Goal: Task Accomplishment & Management: Manage account settings

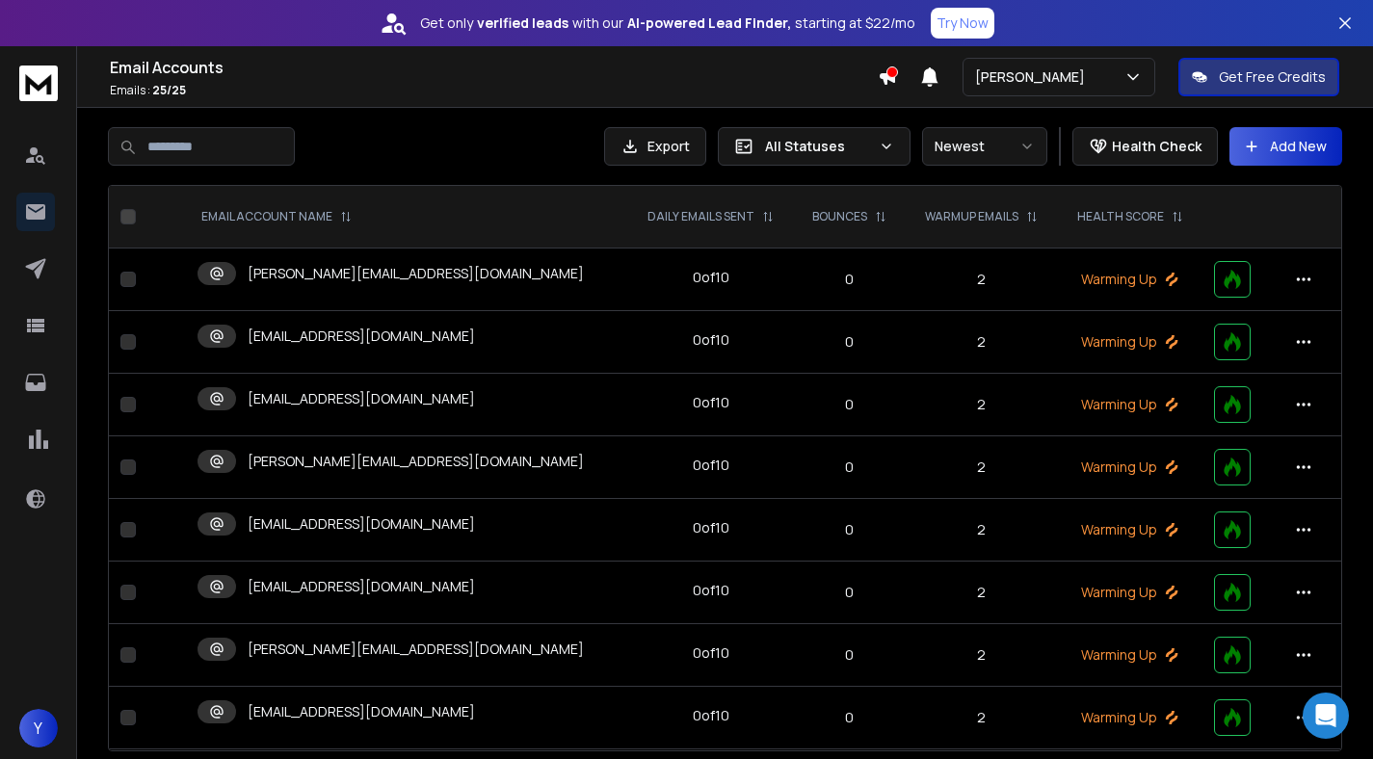
click at [532, 313] on td "[EMAIL_ADDRESS][DOMAIN_NAME]" at bounding box center [407, 342] width 442 height 63
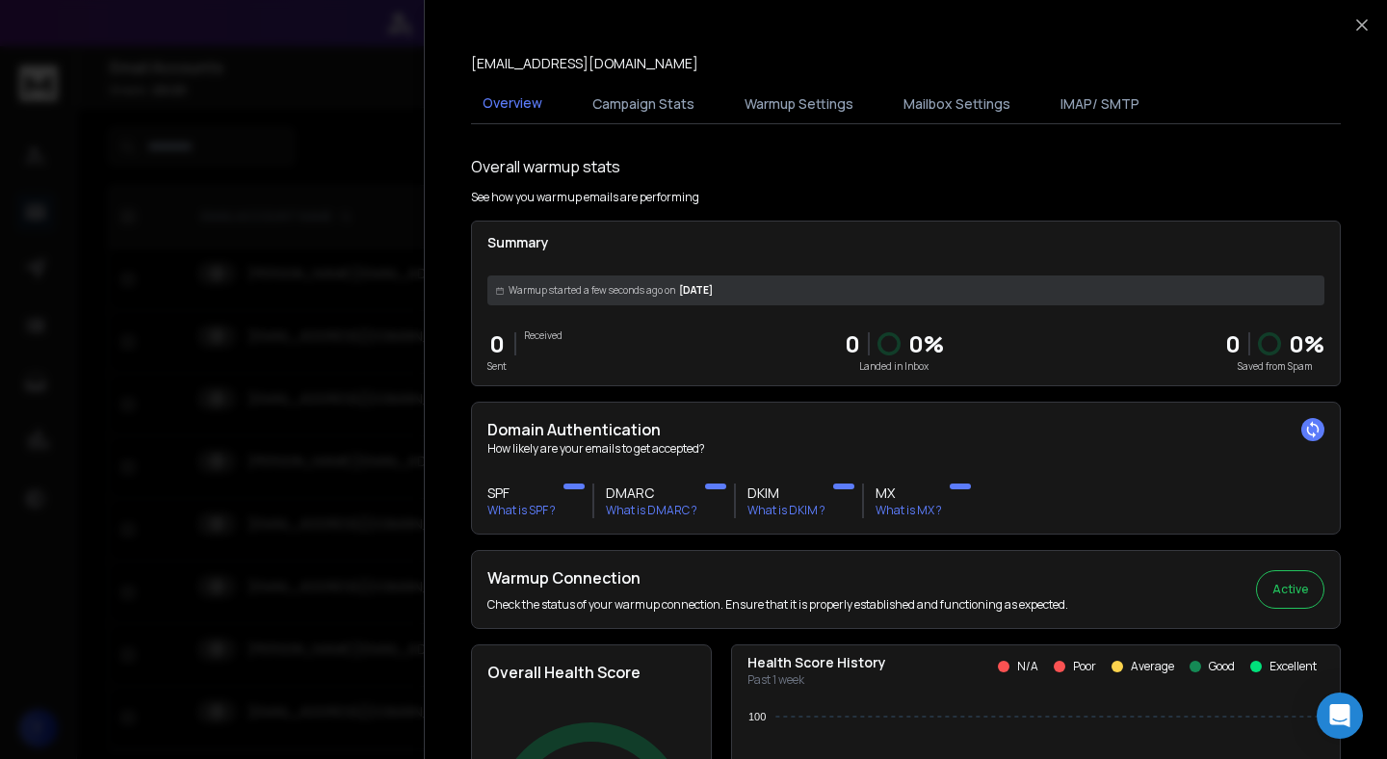
click at [205, 425] on div at bounding box center [693, 379] width 1387 height 759
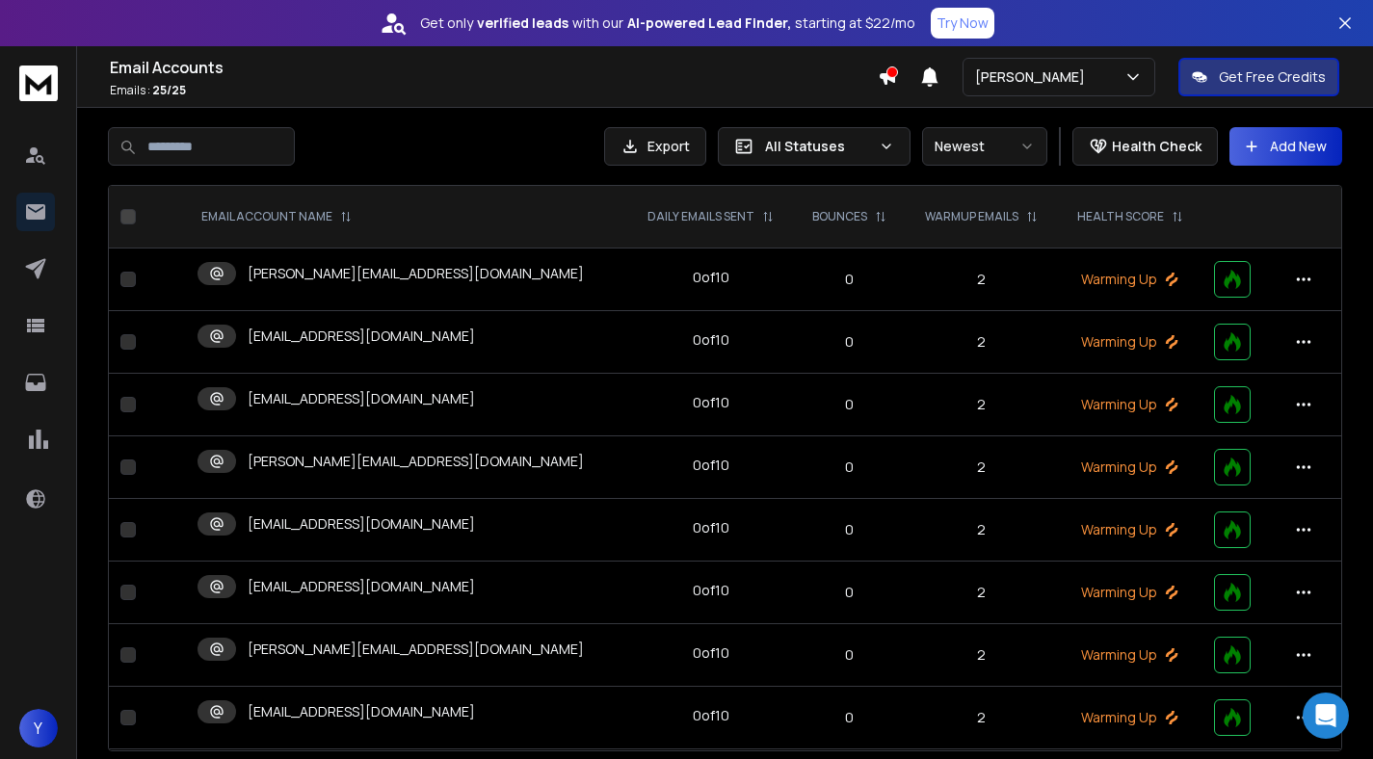
click at [628, 583] on td "0 of 10" at bounding box center [711, 587] width 167 height 50
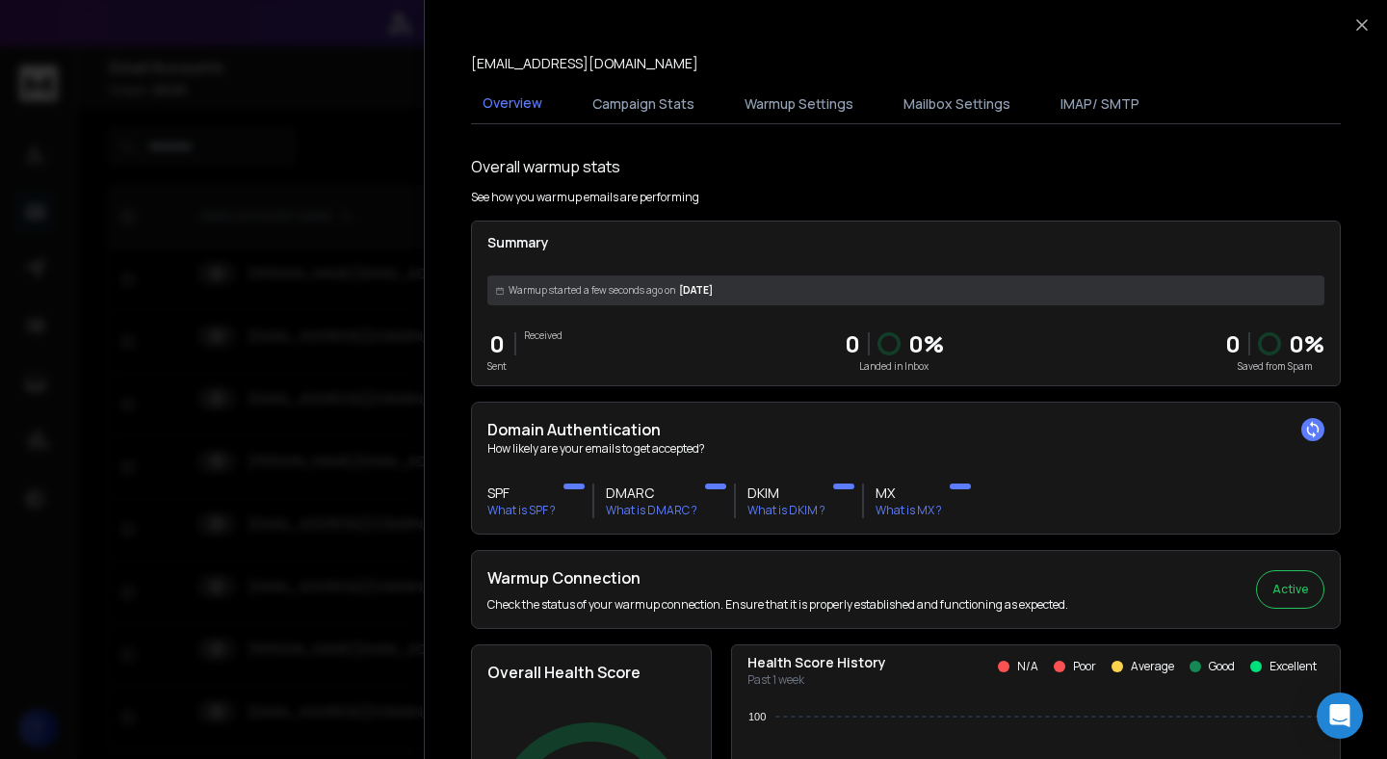
click at [371, 324] on div at bounding box center [693, 379] width 1387 height 759
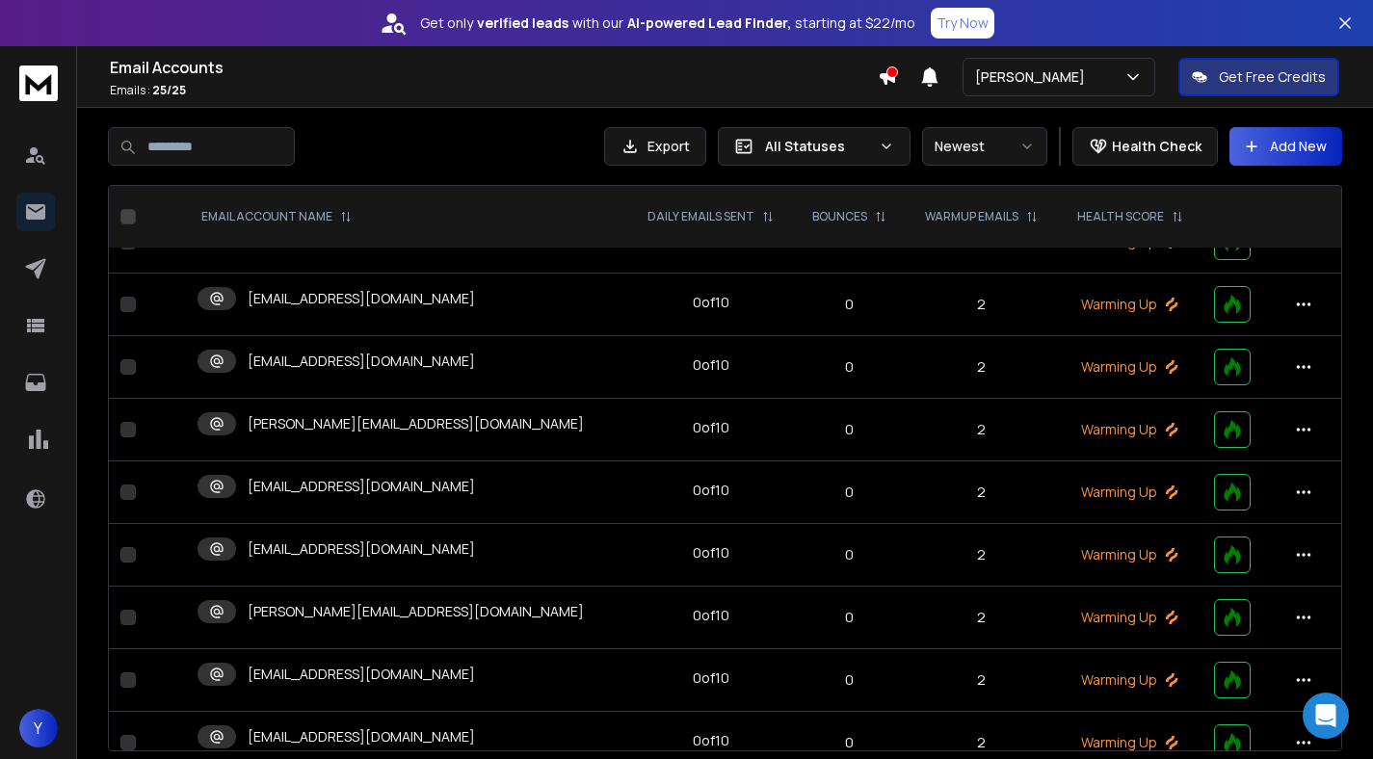
scroll to position [1078, 0]
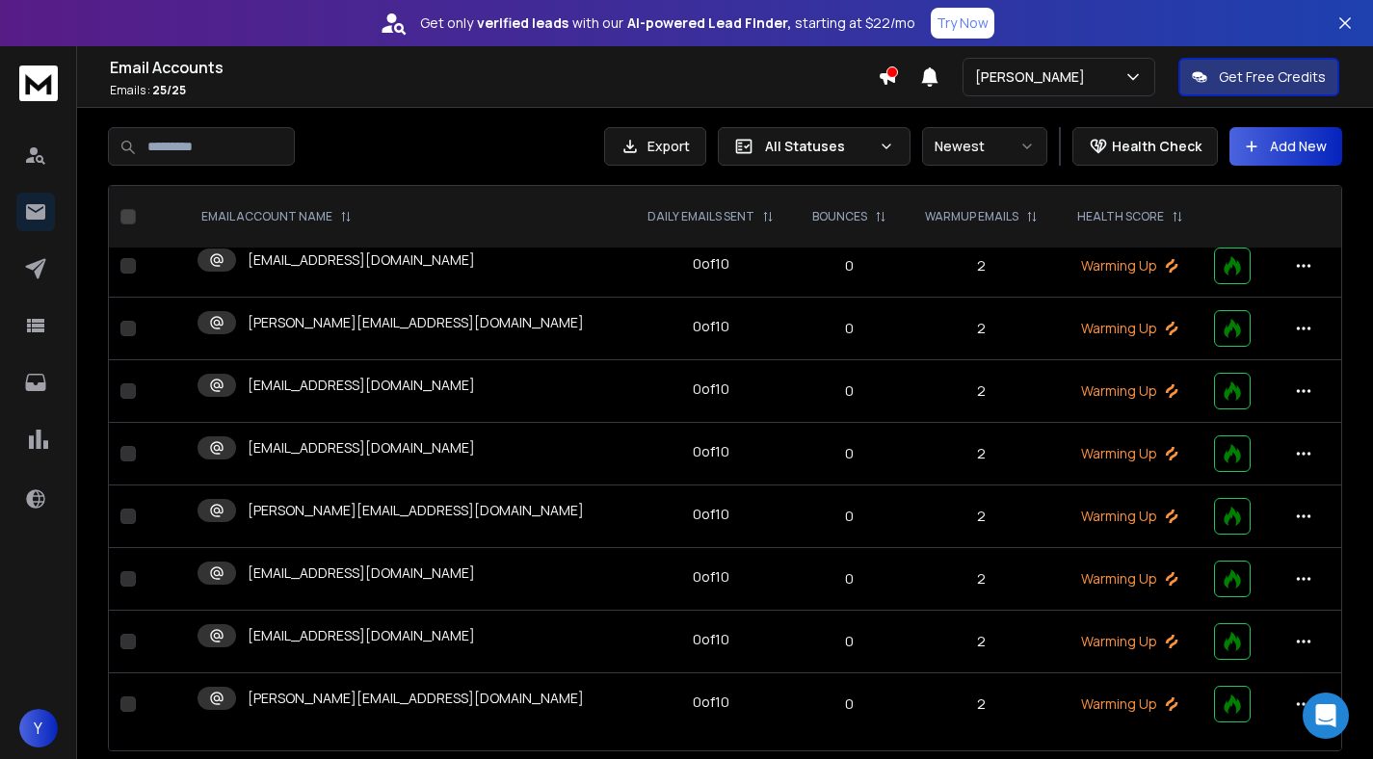
click at [905, 553] on td "2" at bounding box center [981, 579] width 152 height 63
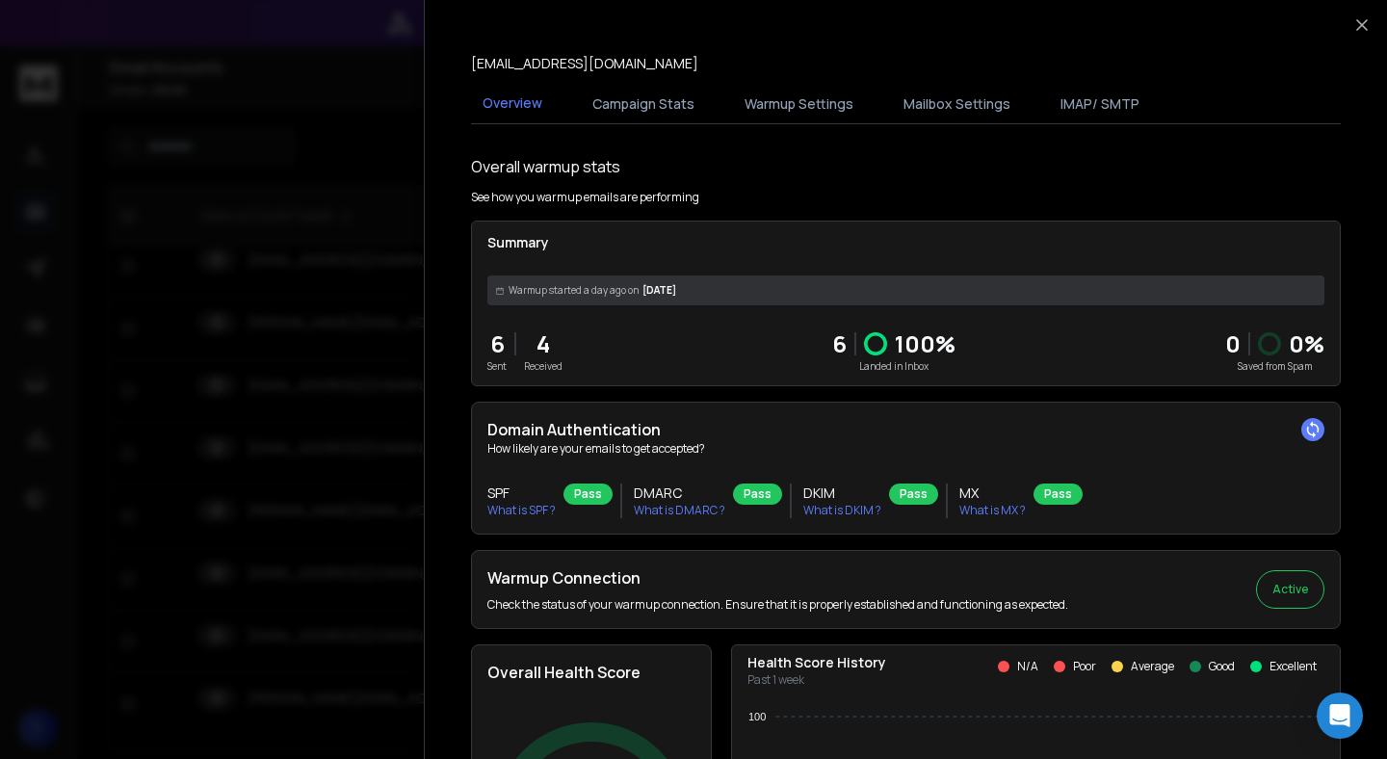
click at [314, 494] on div at bounding box center [693, 379] width 1387 height 759
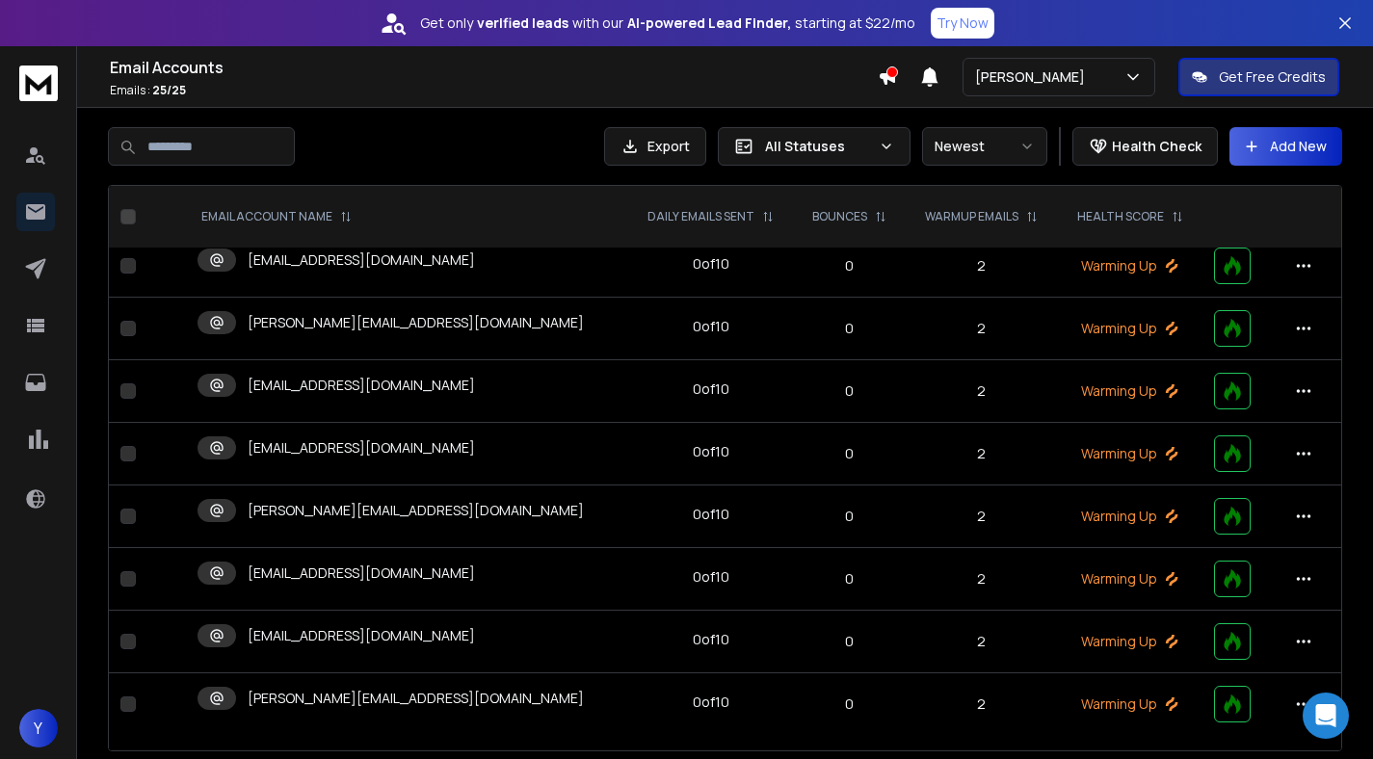
click at [805, 447] on p "0" at bounding box center [849, 453] width 88 height 19
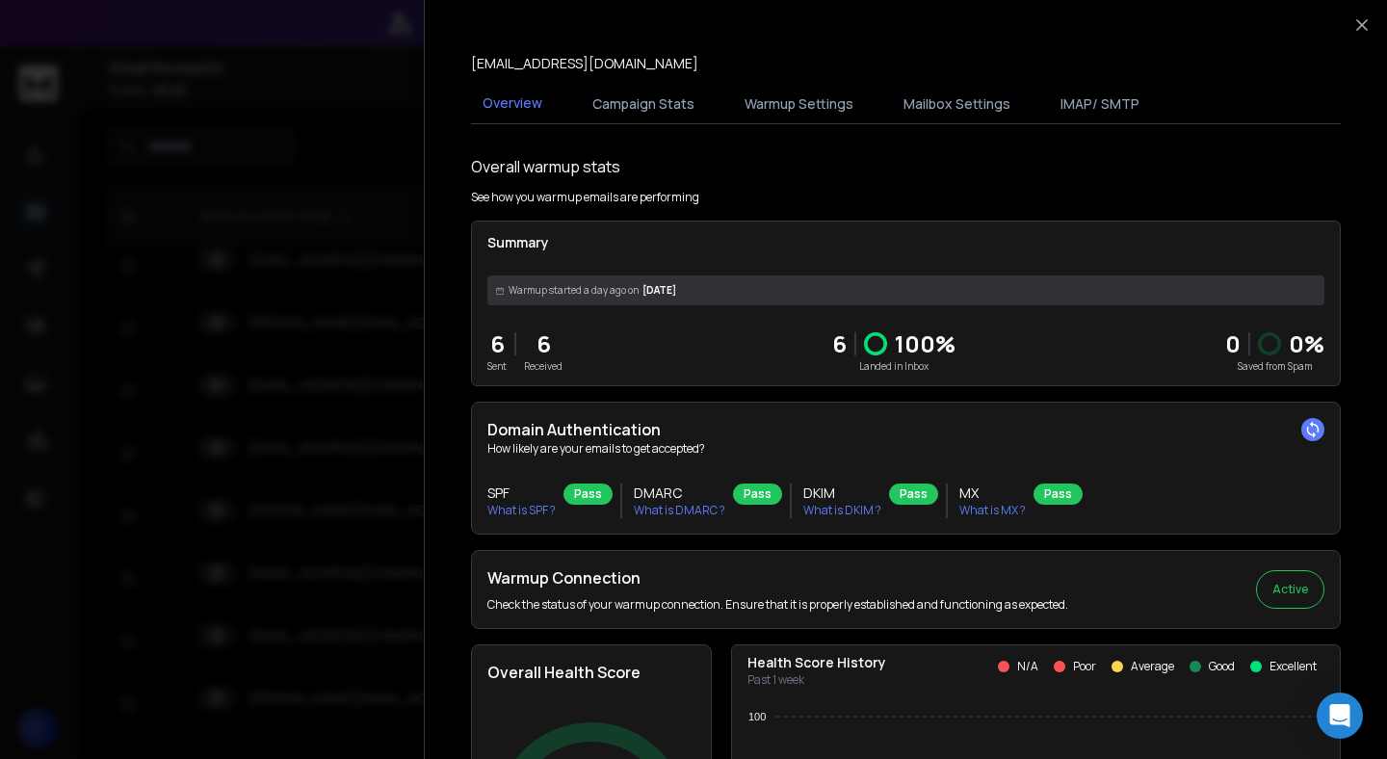
click at [681, 93] on button "Campaign Stats" at bounding box center [643, 104] width 125 height 42
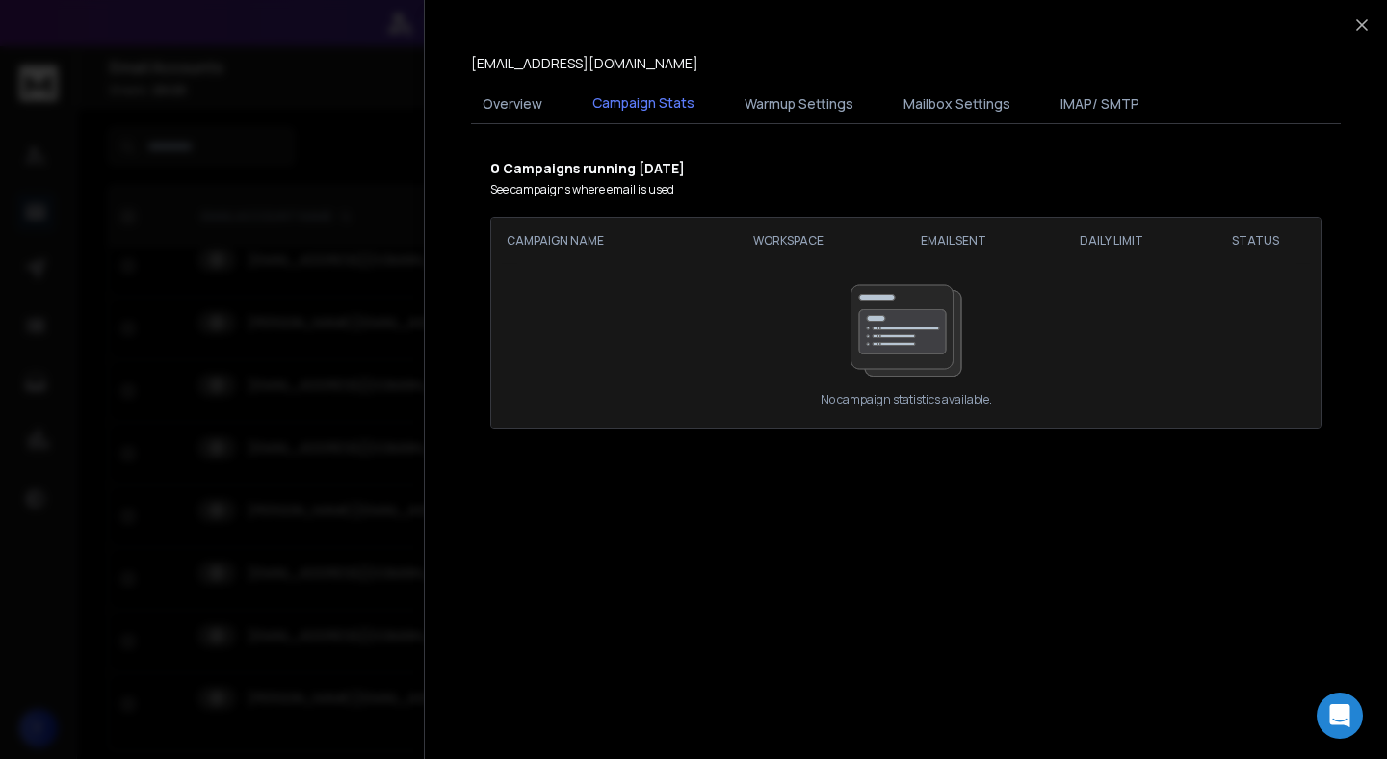
click at [800, 106] on button "Warmup Settings" at bounding box center [799, 104] width 132 height 42
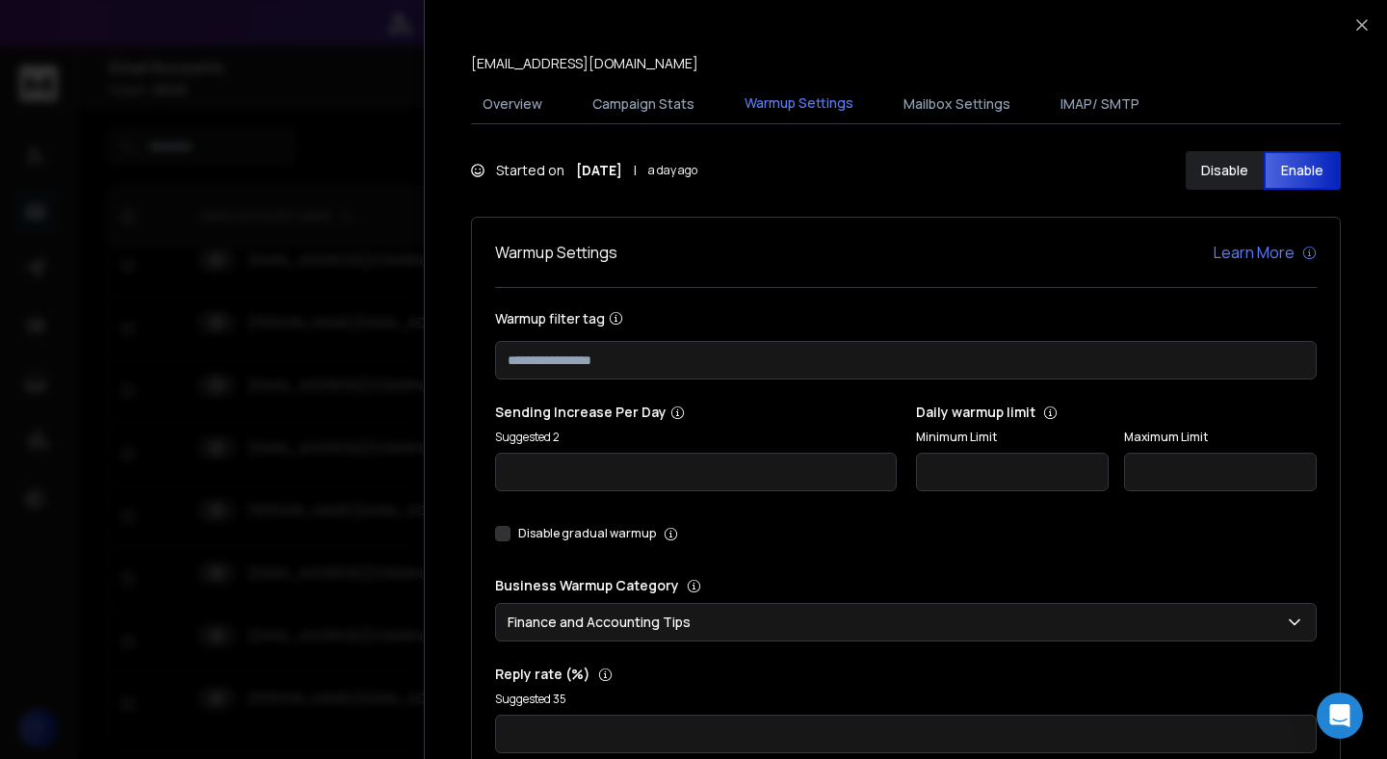
click at [979, 93] on button "Mailbox Settings" at bounding box center [957, 104] width 130 height 42
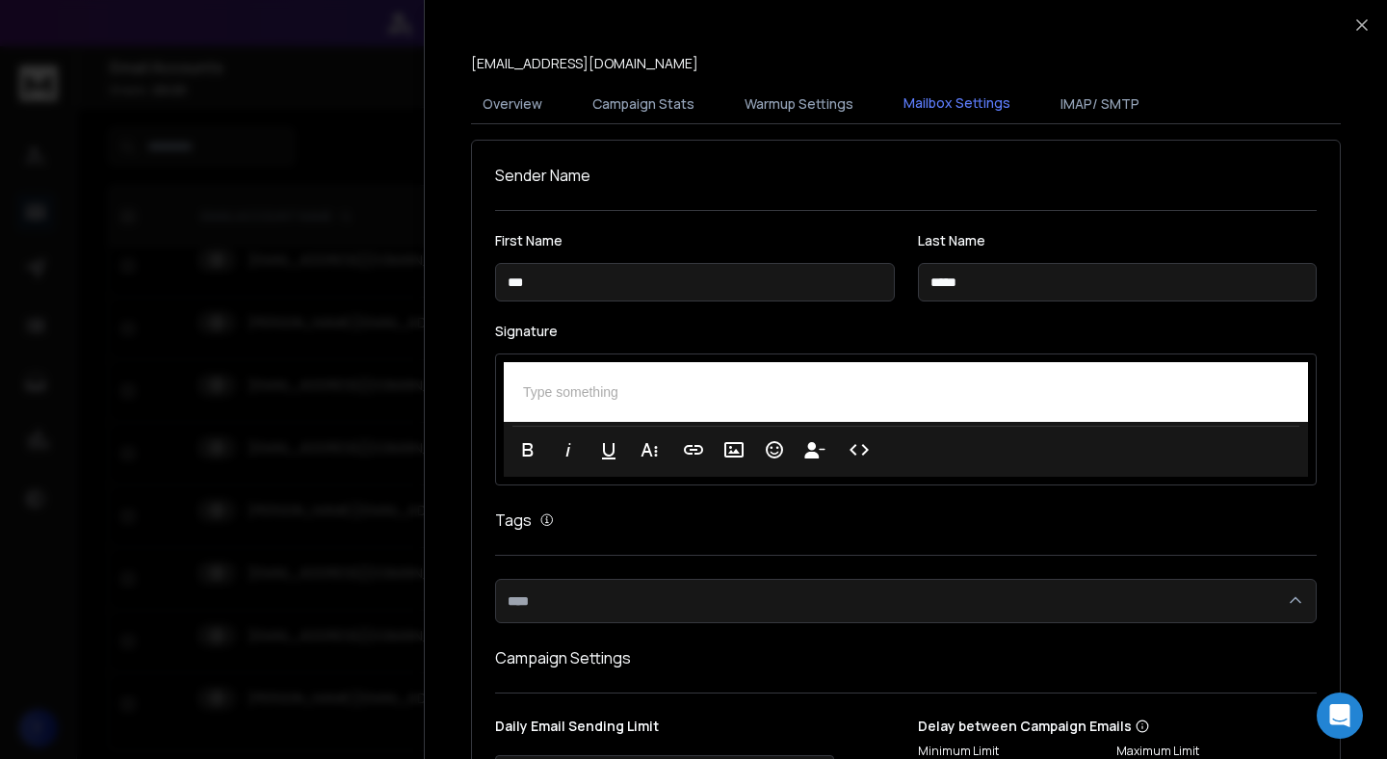
click at [1117, 98] on button "IMAP/ SMTP" at bounding box center [1100, 104] width 102 height 42
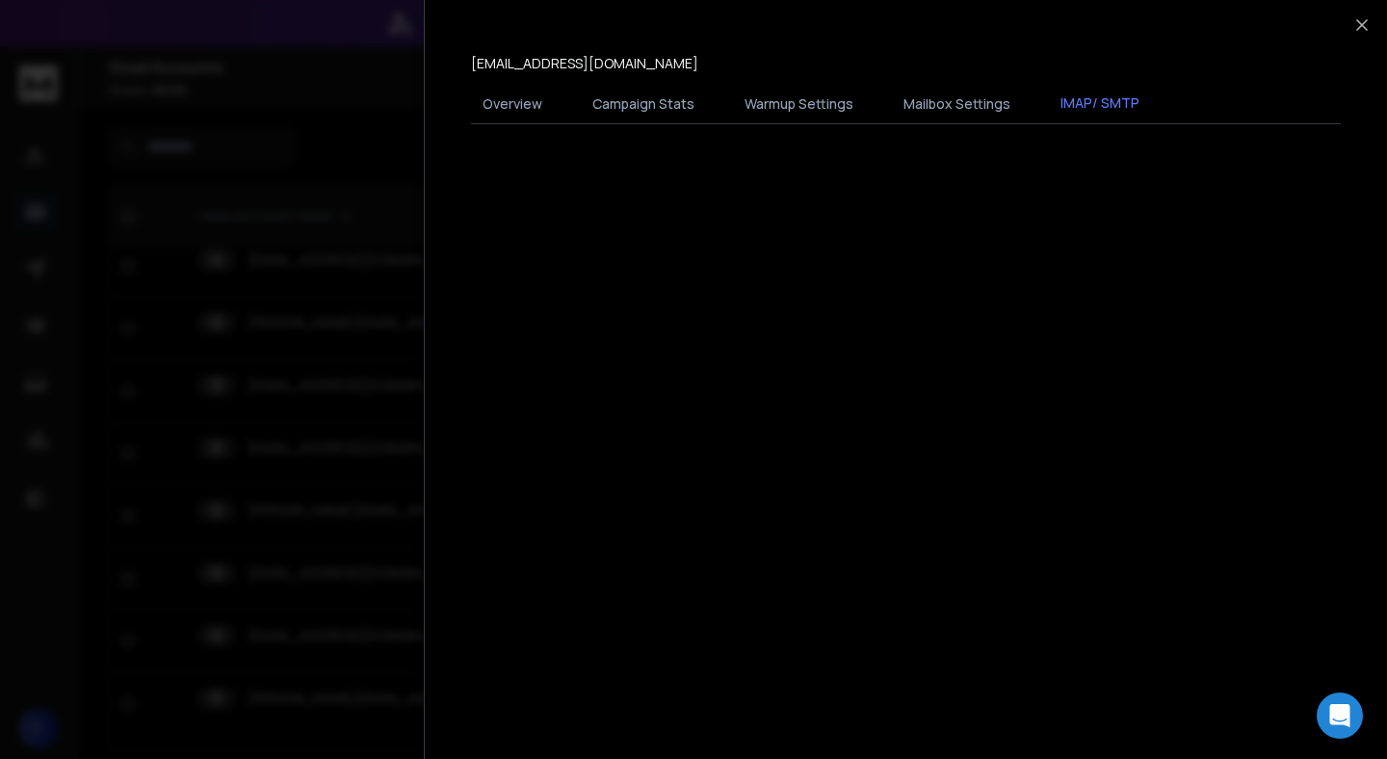
click at [111, 601] on div at bounding box center [693, 379] width 1387 height 759
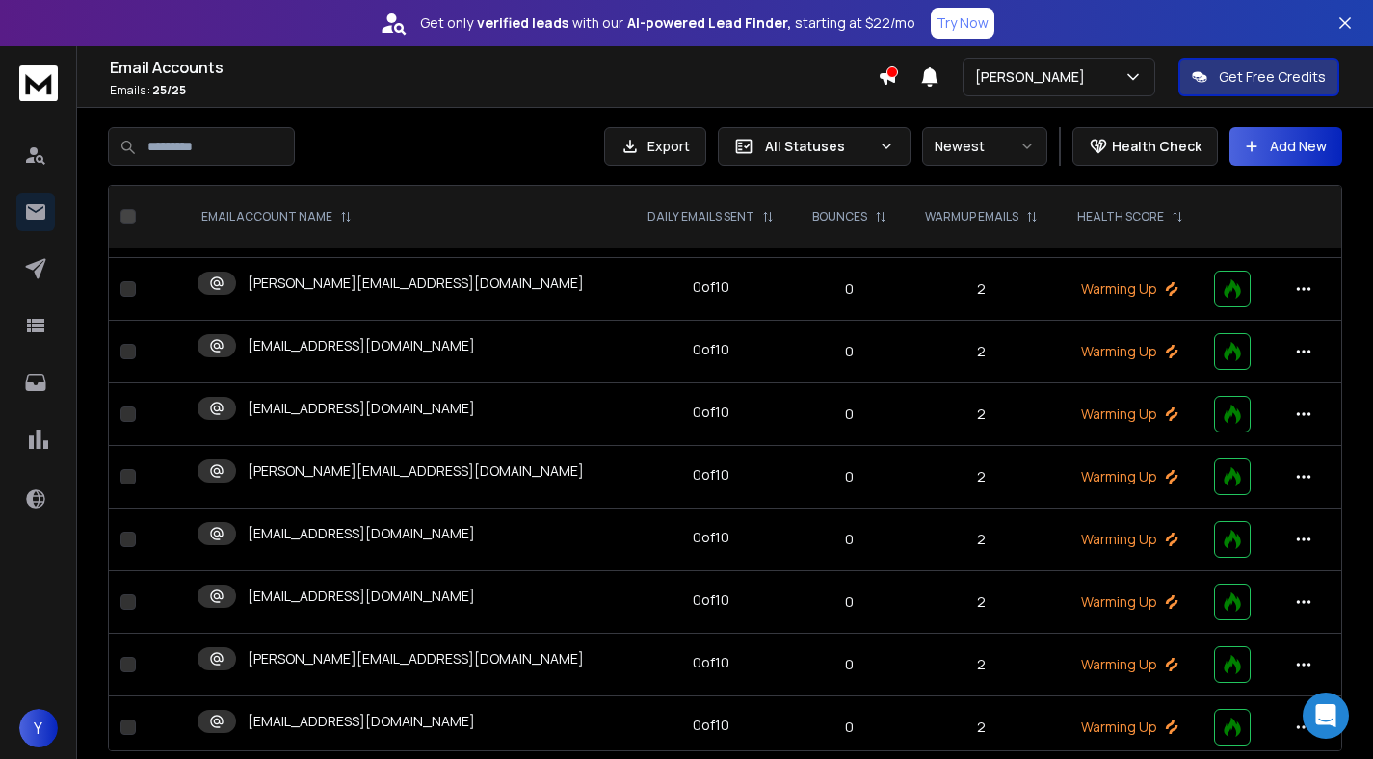
scroll to position [18, 0]
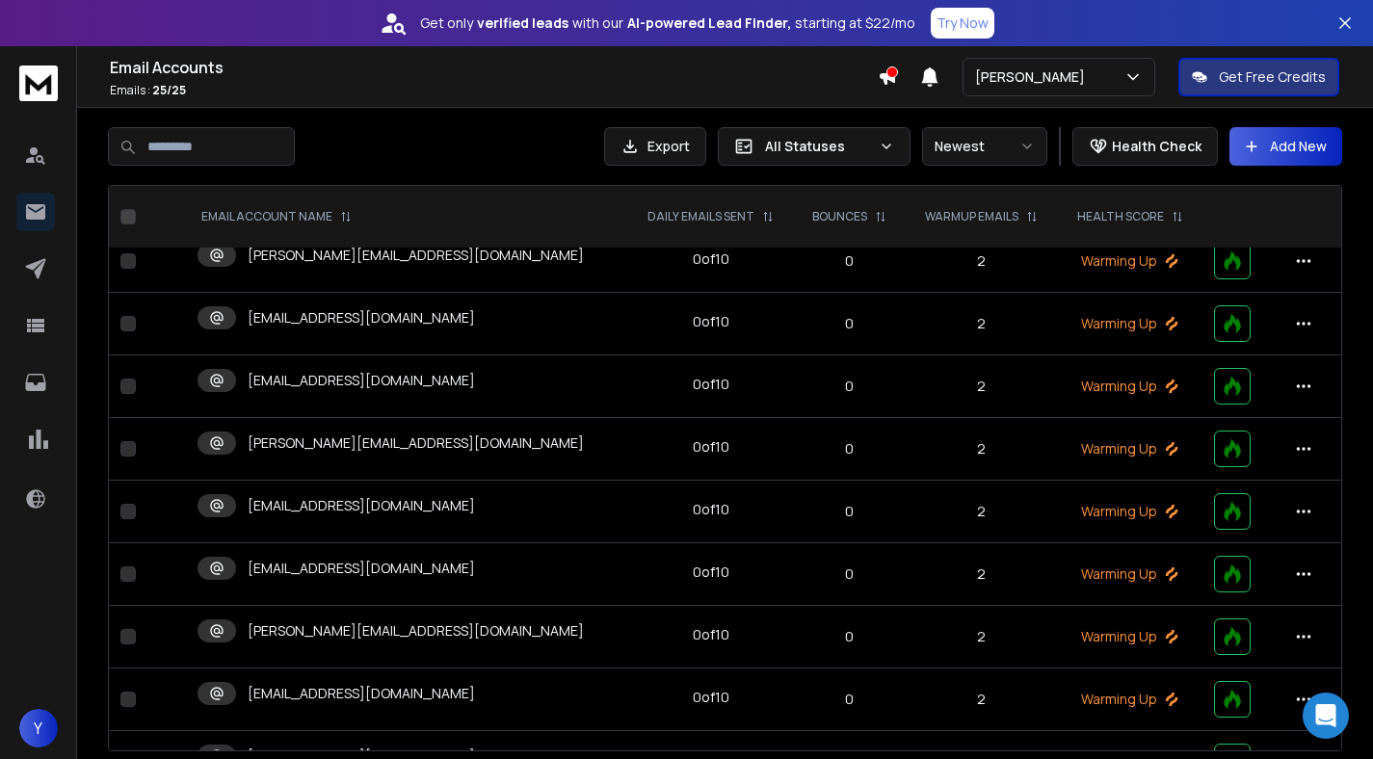
click at [707, 486] on td "0 of 10" at bounding box center [711, 506] width 167 height 50
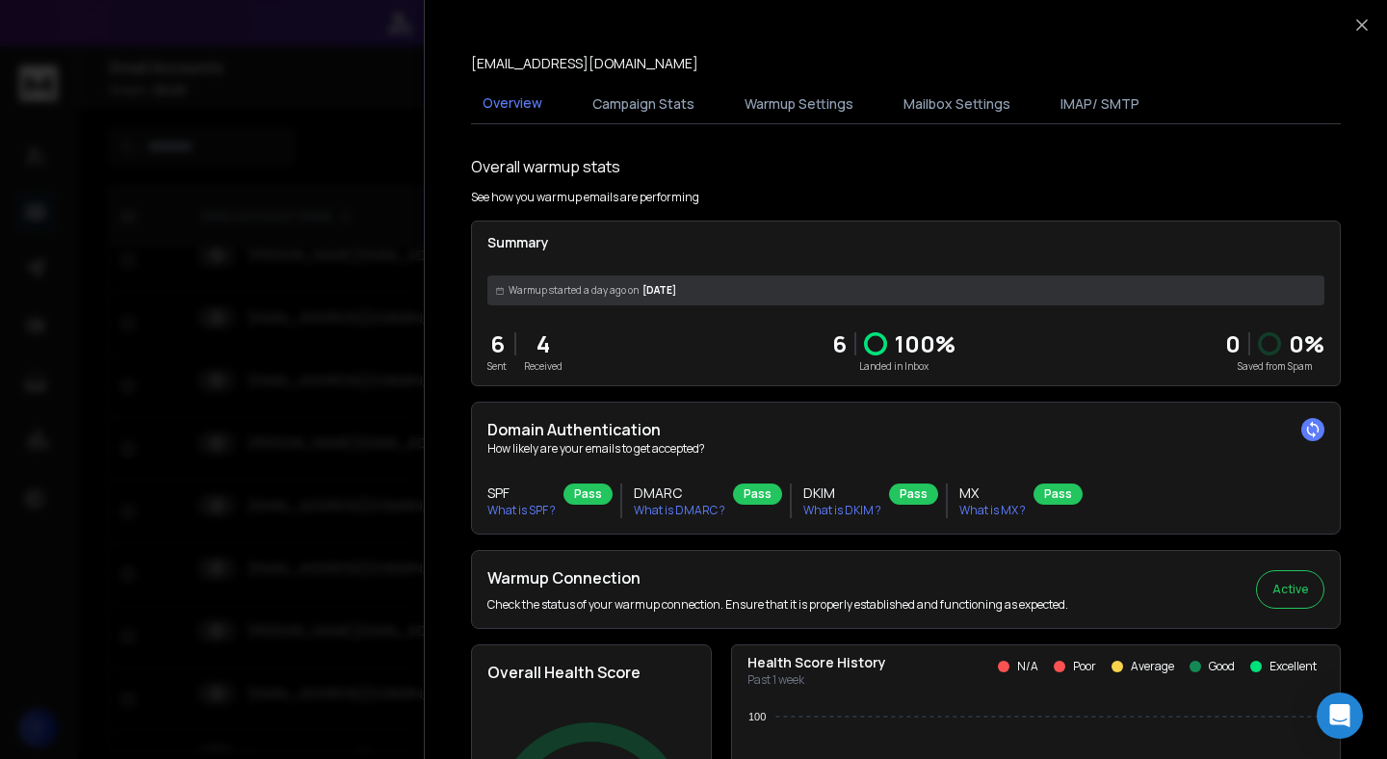
click at [298, 400] on div at bounding box center [693, 379] width 1387 height 759
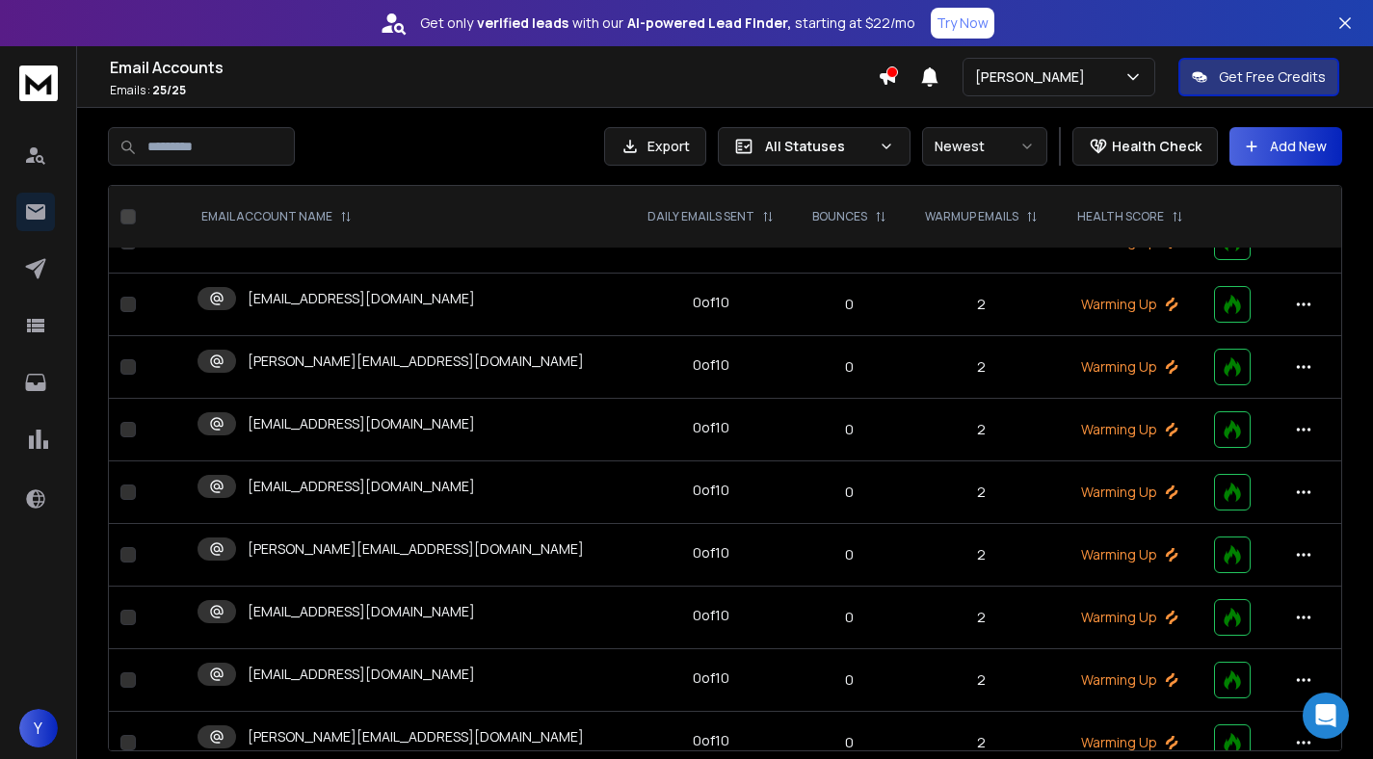
scroll to position [180, 0]
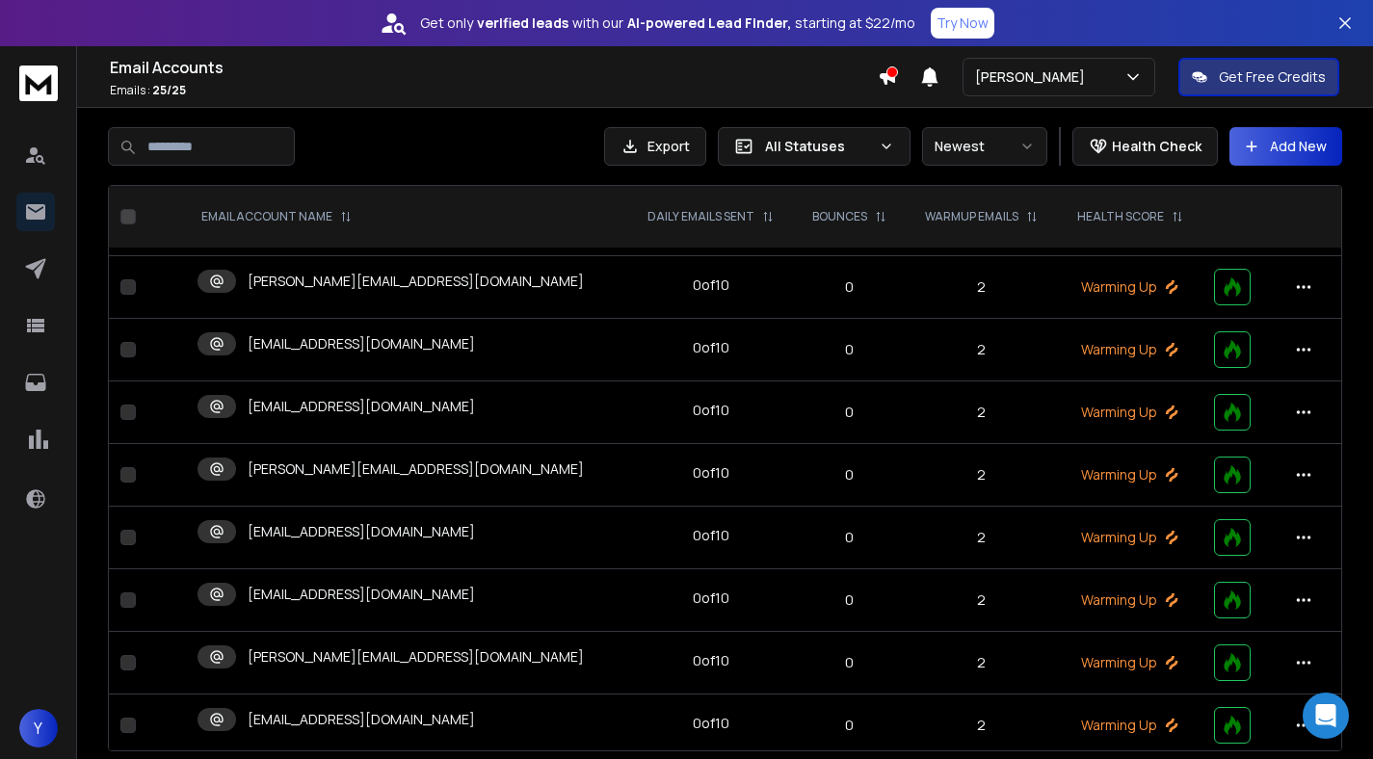
click at [805, 541] on p "0" at bounding box center [849, 537] width 88 height 19
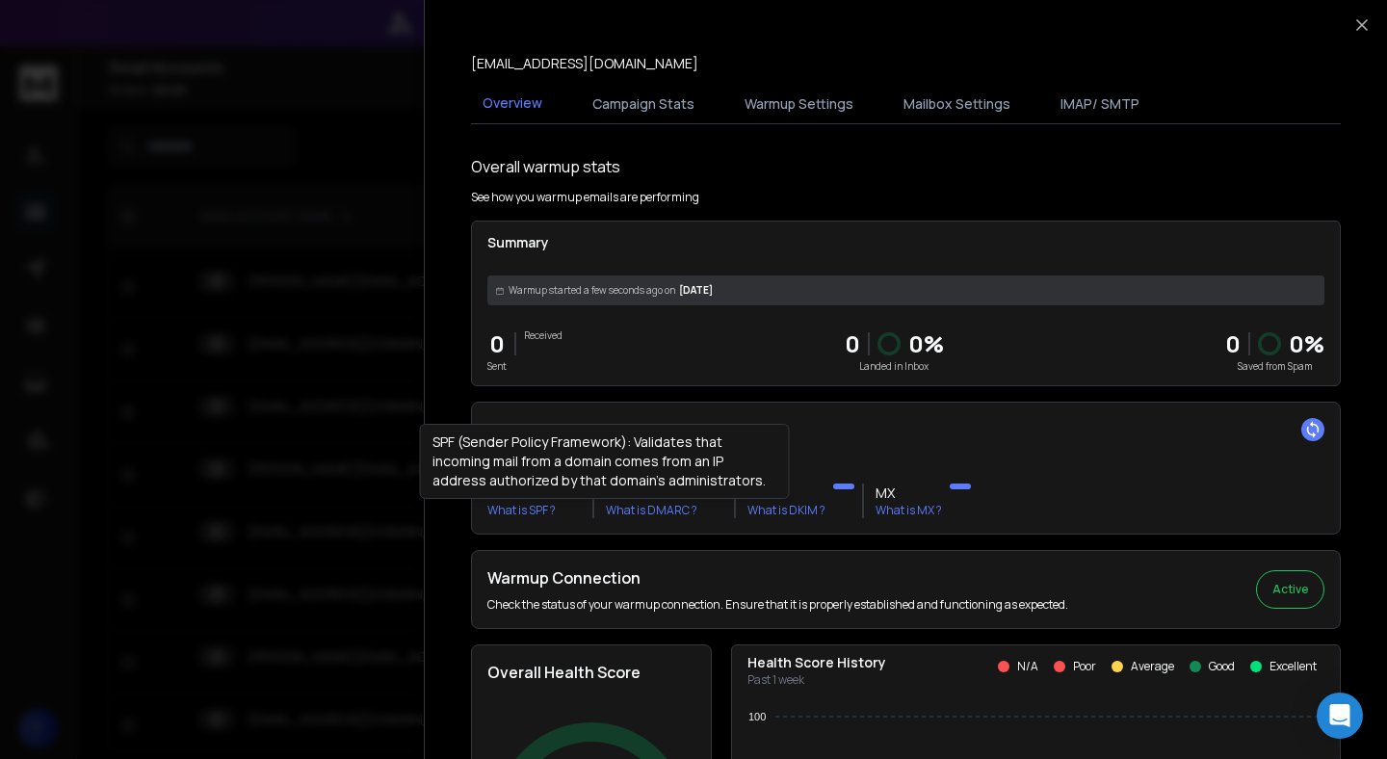
click at [272, 445] on div at bounding box center [693, 379] width 1387 height 759
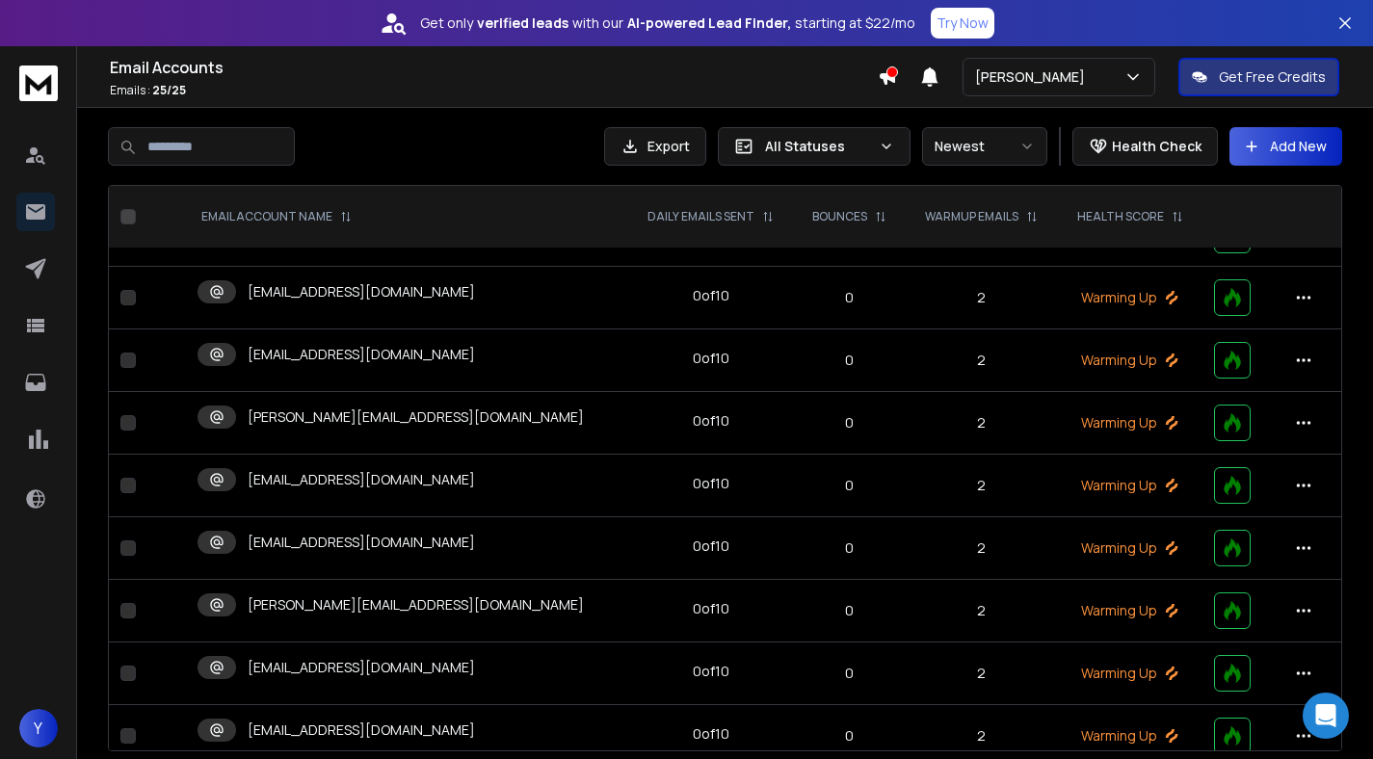
scroll to position [0, 0]
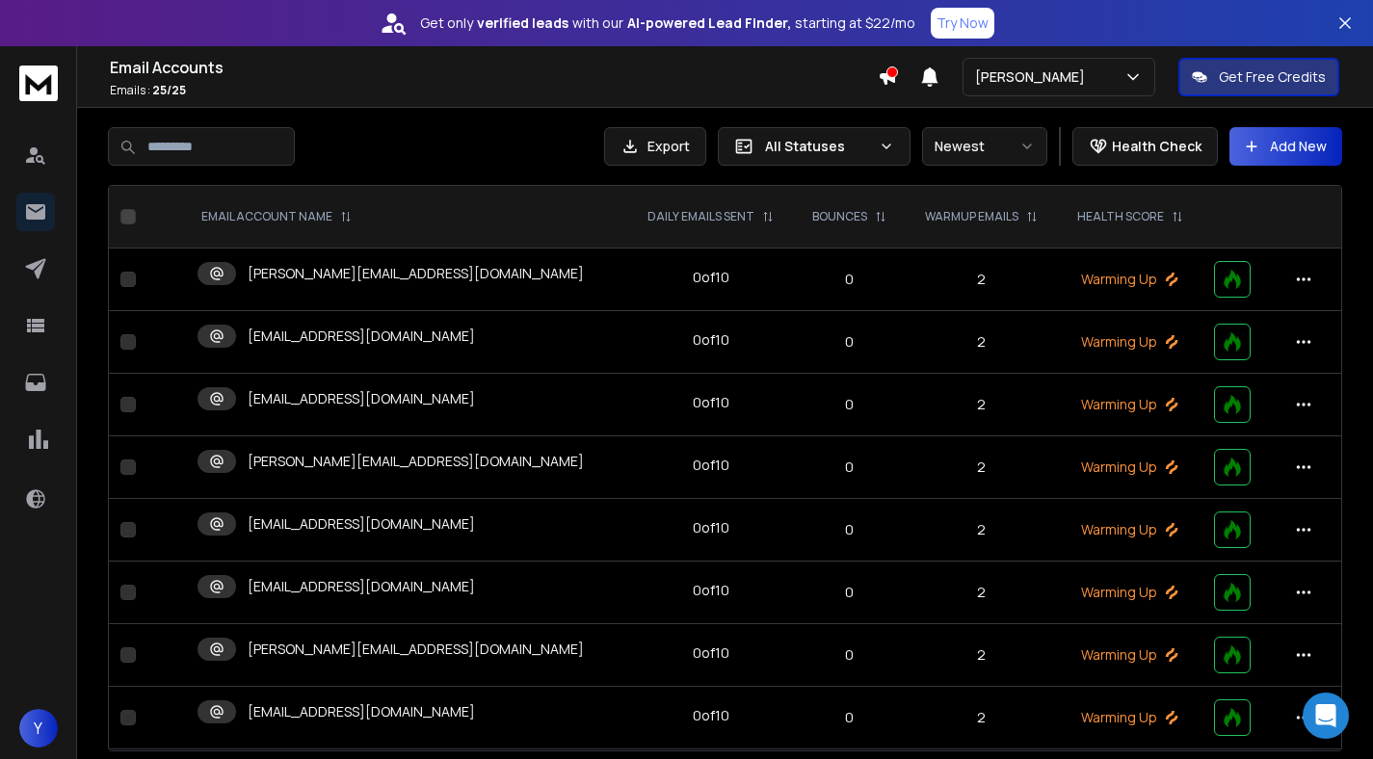
click at [566, 151] on div at bounding box center [350, 146] width 485 height 39
click at [60, 92] on div "Y" at bounding box center [38, 406] width 77 height 721
click at [1114, 81] on div "[PERSON_NAME]" at bounding box center [1059, 76] width 168 height 19
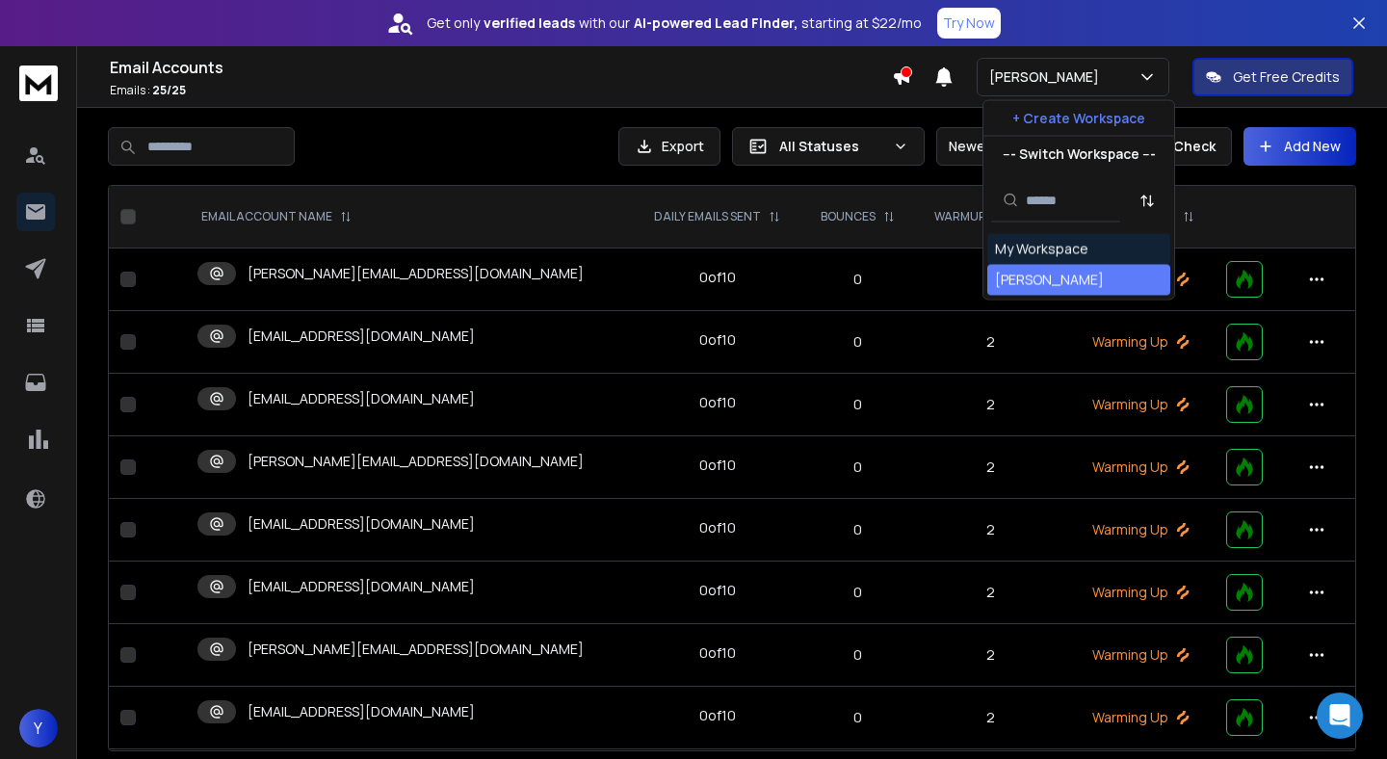
click at [1107, 252] on div "My Workspace" at bounding box center [1078, 249] width 183 height 31
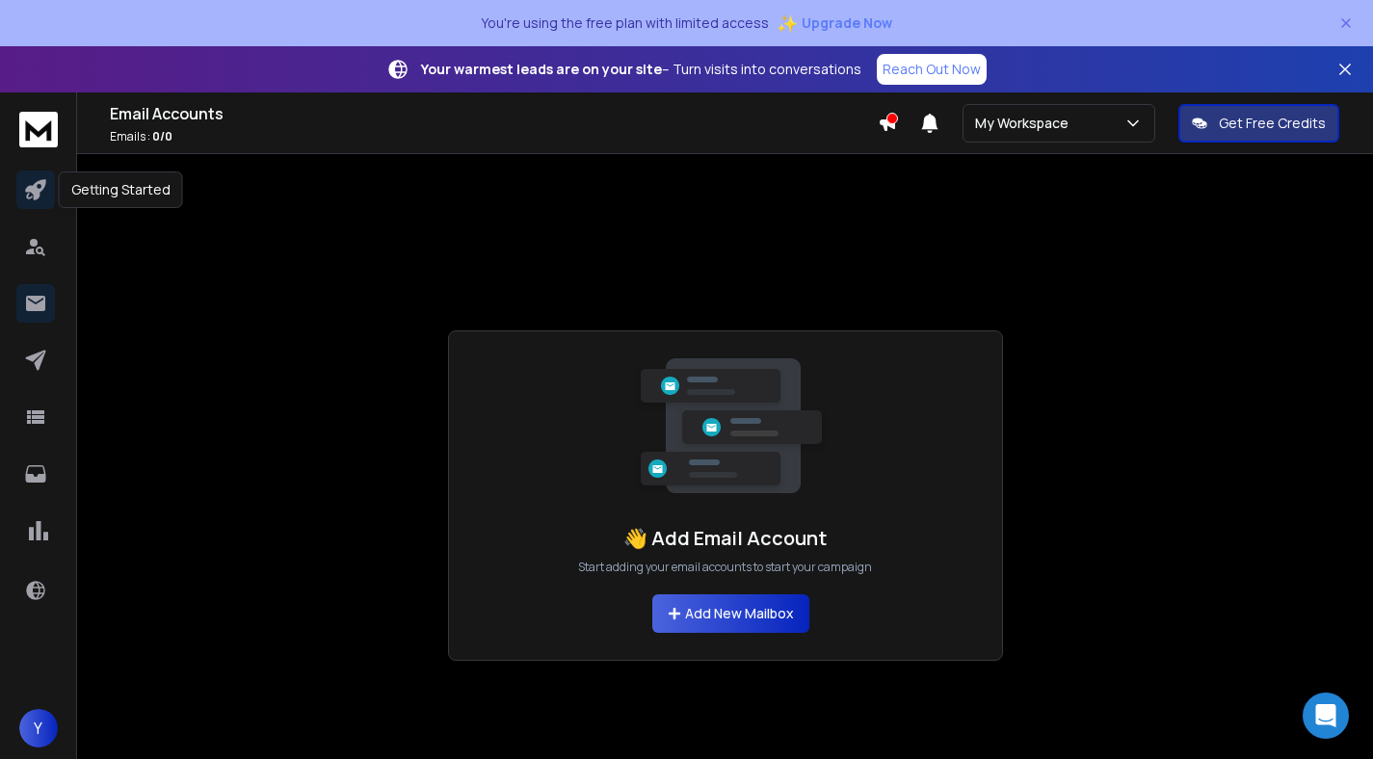
click at [19, 190] on link at bounding box center [35, 190] width 39 height 39
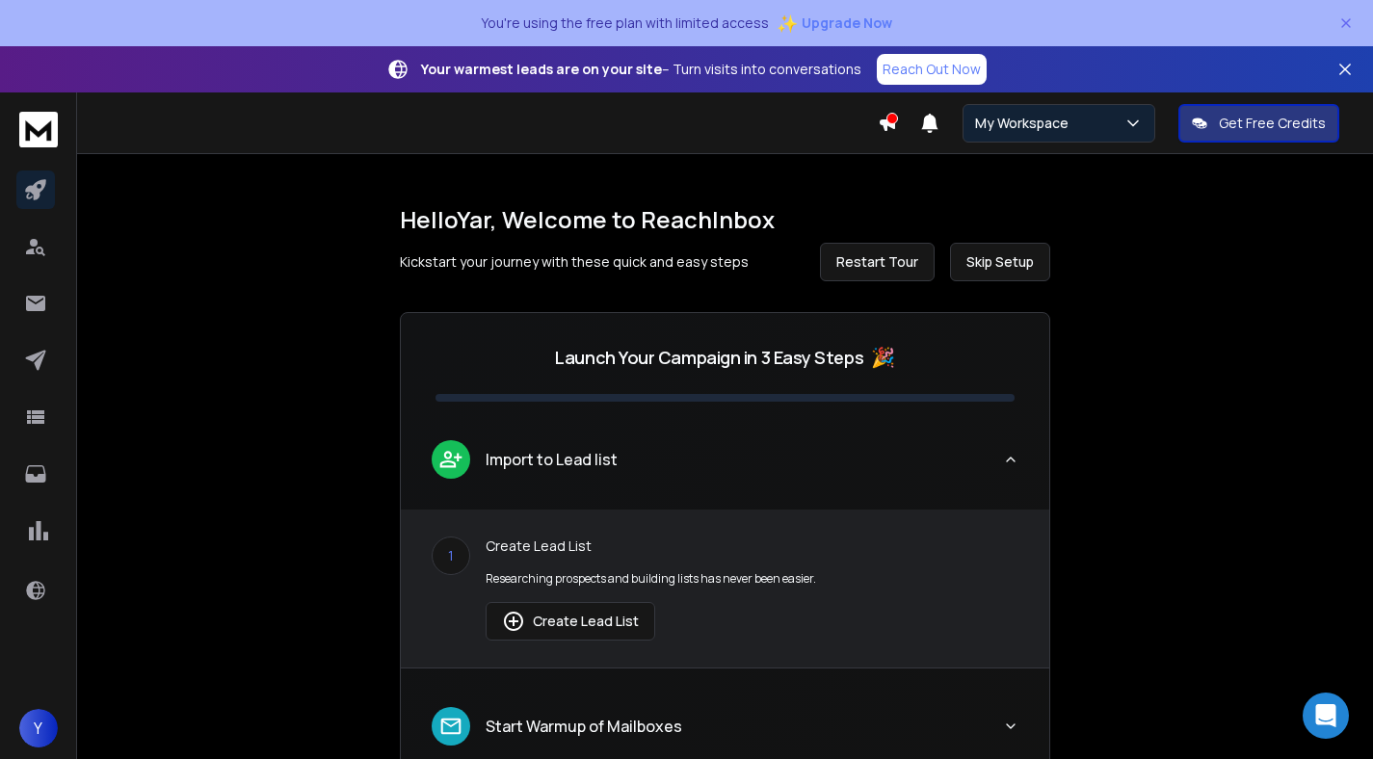
click at [1073, 116] on p "My Workspace" at bounding box center [1025, 123] width 101 height 19
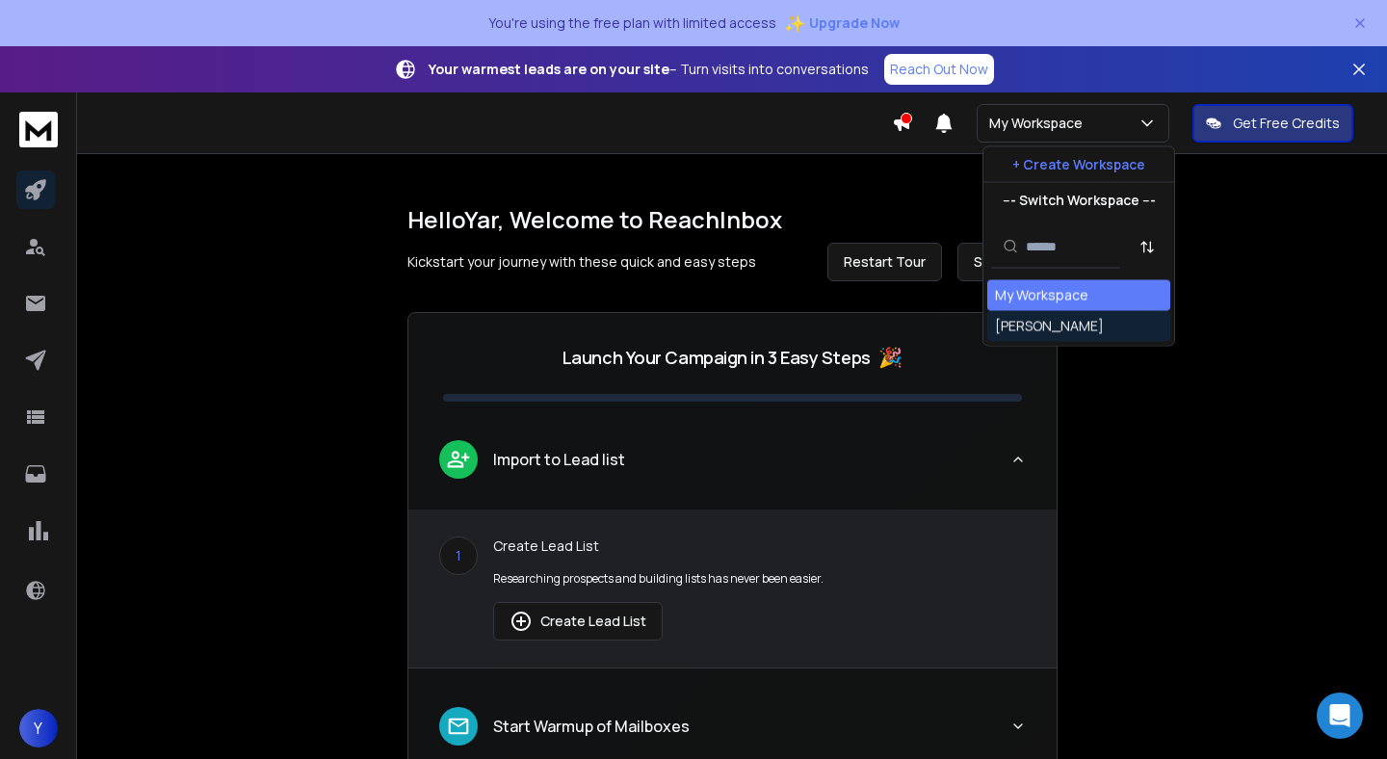
click at [1055, 320] on div "[PERSON_NAME]" at bounding box center [1078, 326] width 183 height 31
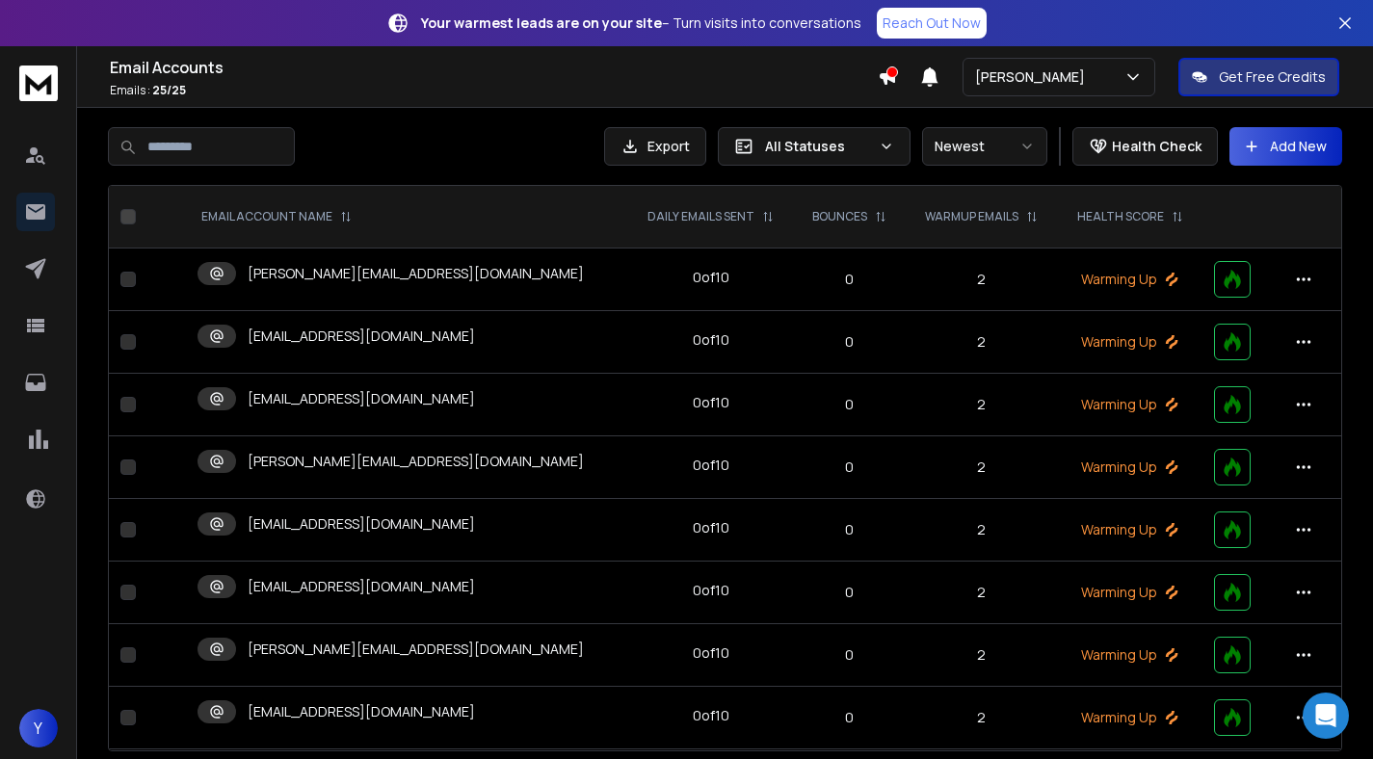
drag, startPoint x: 873, startPoint y: 66, endPoint x: 890, endPoint y: 77, distance: 20.3
click at [889, 76] on div "Email Accounts Emails : 25 / 25 Yar Malik Get Free Credits" at bounding box center [686, 77] width 1373 height 62
click at [890, 78] on icon at bounding box center [886, 76] width 15 height 15
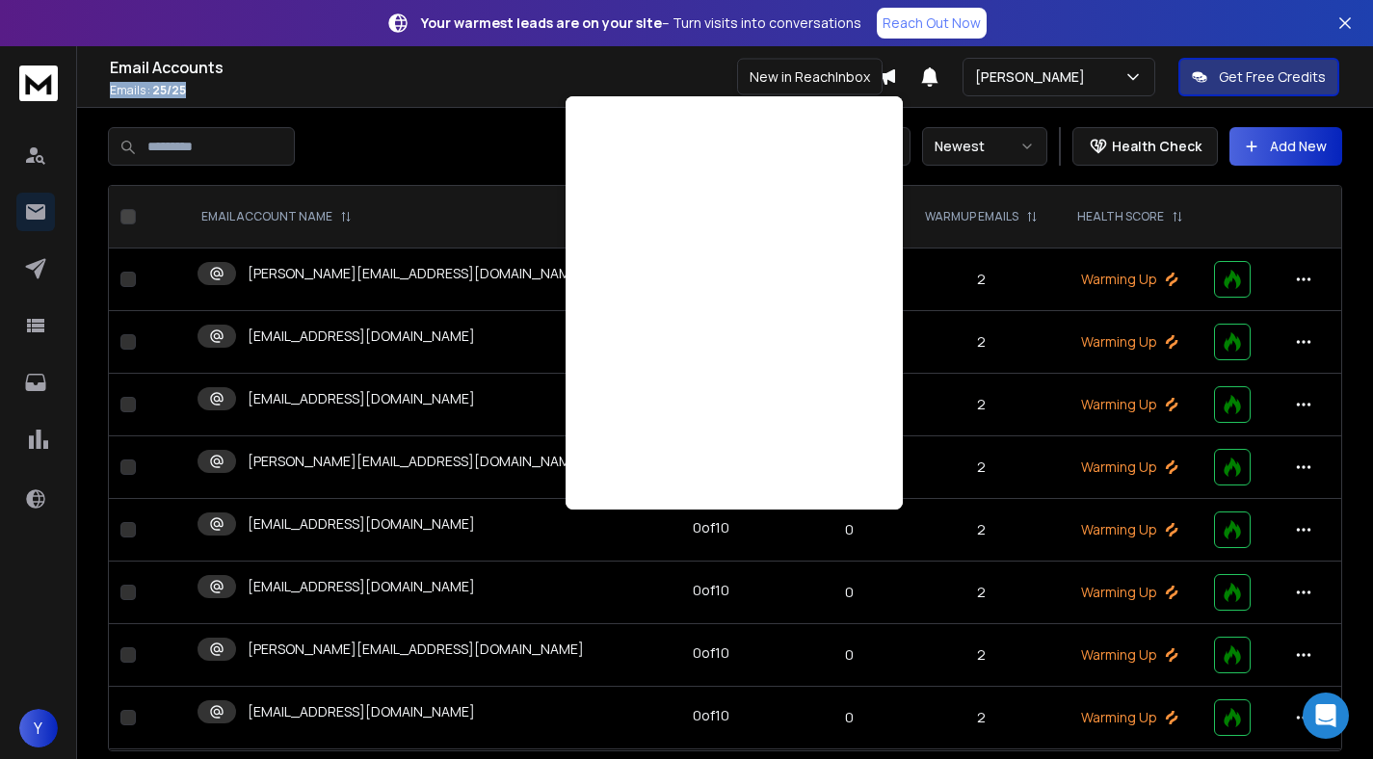
click at [489, 102] on div "Email Accounts Emails : 25 / 25 Yar Malik Get Free Credits" at bounding box center [686, 77] width 1373 height 62
